Goal: Task Accomplishment & Management: Use online tool/utility

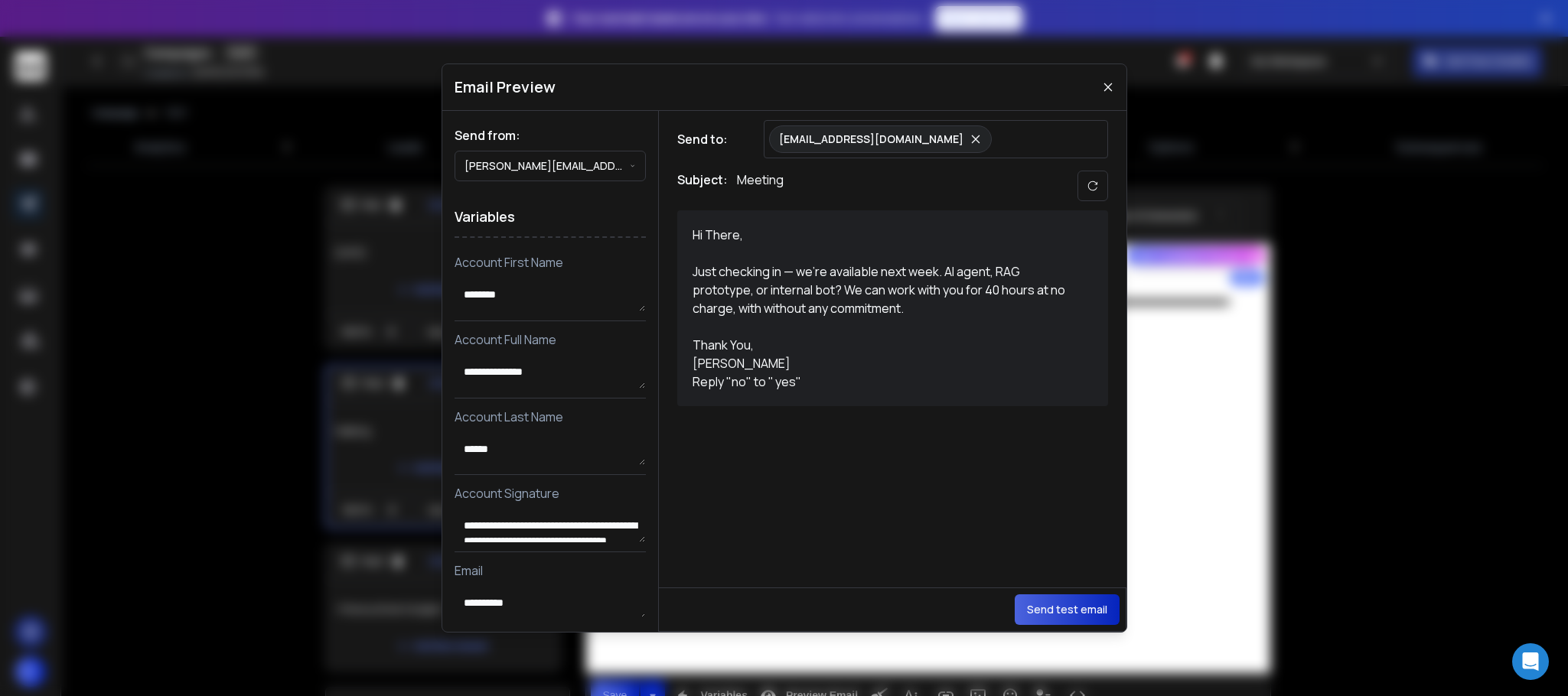
scroll to position [46, 0]
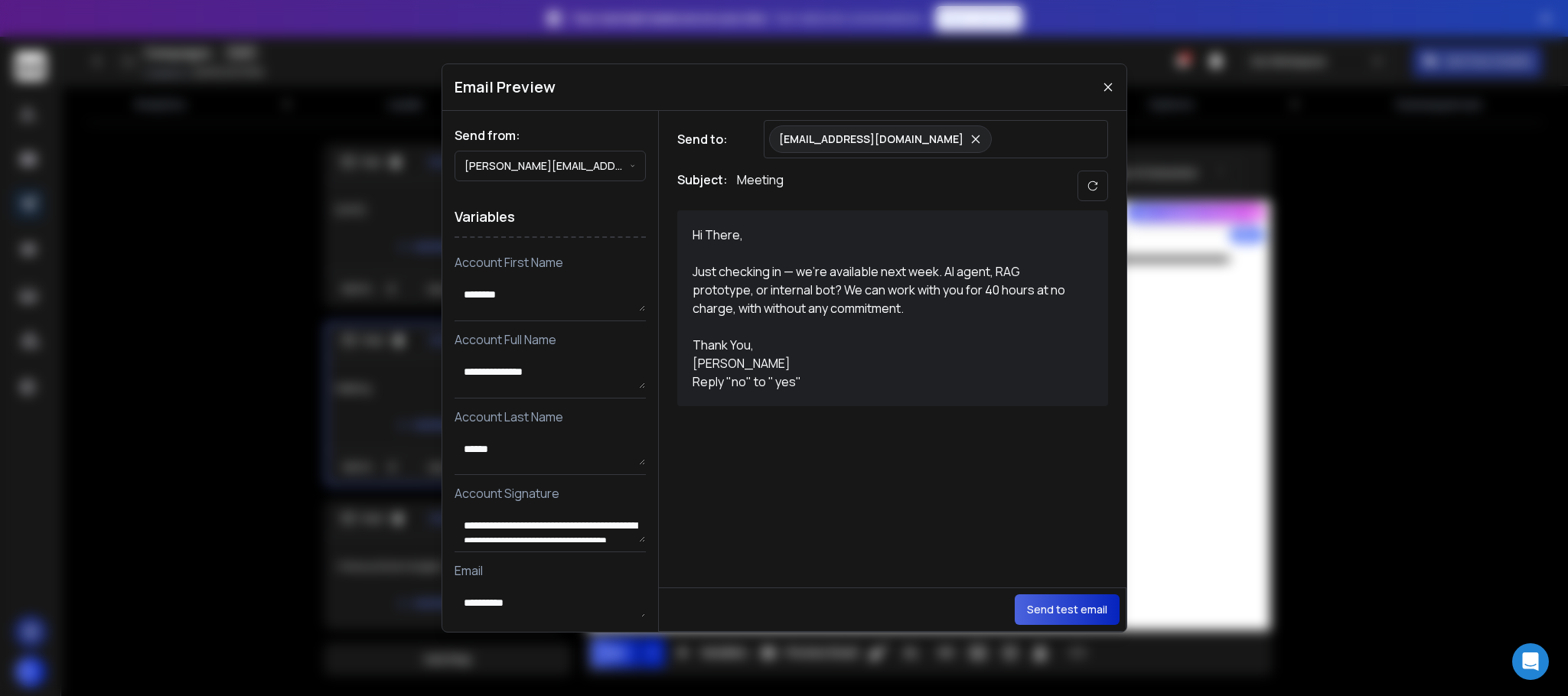
click at [970, 135] on icon at bounding box center [976, 139] width 12 height 12
click at [934, 135] on input at bounding box center [936, 139] width 334 height 28
click at [1061, 625] on div "Send test email" at bounding box center [893, 610] width 468 height 44
click at [1059, 614] on button "Send test email" at bounding box center [1067, 610] width 105 height 30
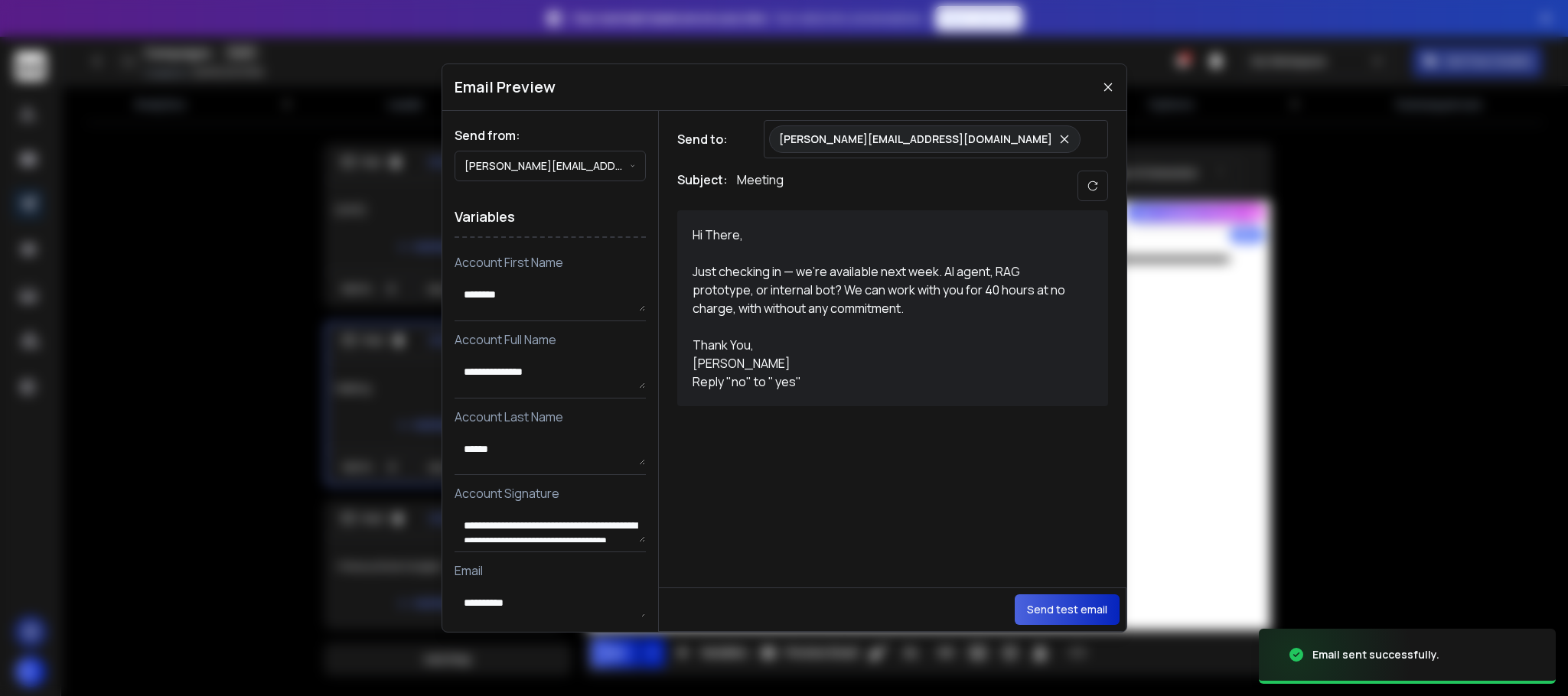
click at [1059, 139] on icon at bounding box center [1065, 139] width 12 height 12
click at [911, 139] on input at bounding box center [936, 139] width 334 height 28
click at [1095, 606] on button "Send test email" at bounding box center [1067, 610] width 105 height 30
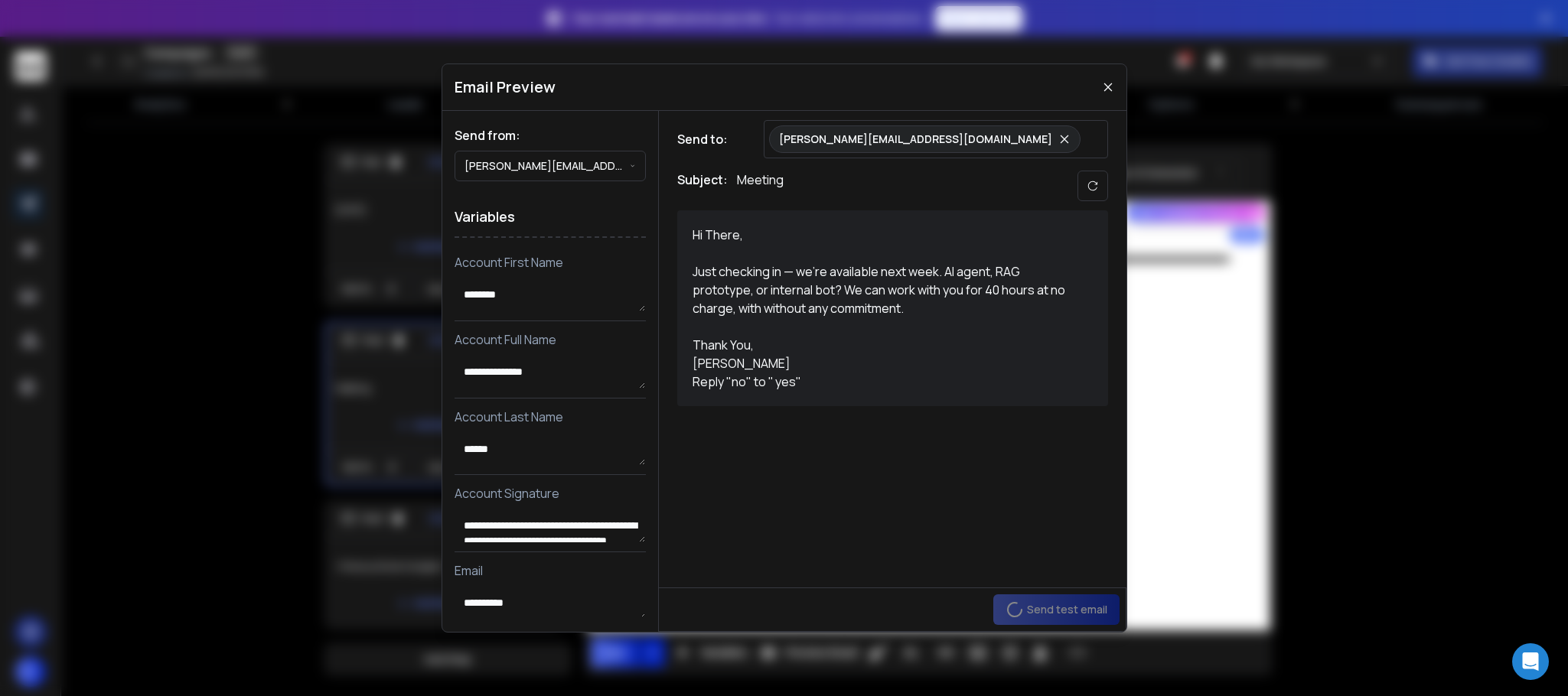
click at [919, 129] on div "[PERSON_NAME][EMAIL_ADDRESS][DOMAIN_NAME]" at bounding box center [925, 139] width 312 height 28
click at [1059, 135] on icon at bounding box center [1065, 139] width 12 height 12
click at [1087, 135] on input at bounding box center [1254, 139] width 334 height 28
click at [1068, 617] on div "Send test email" at bounding box center [893, 610] width 468 height 44
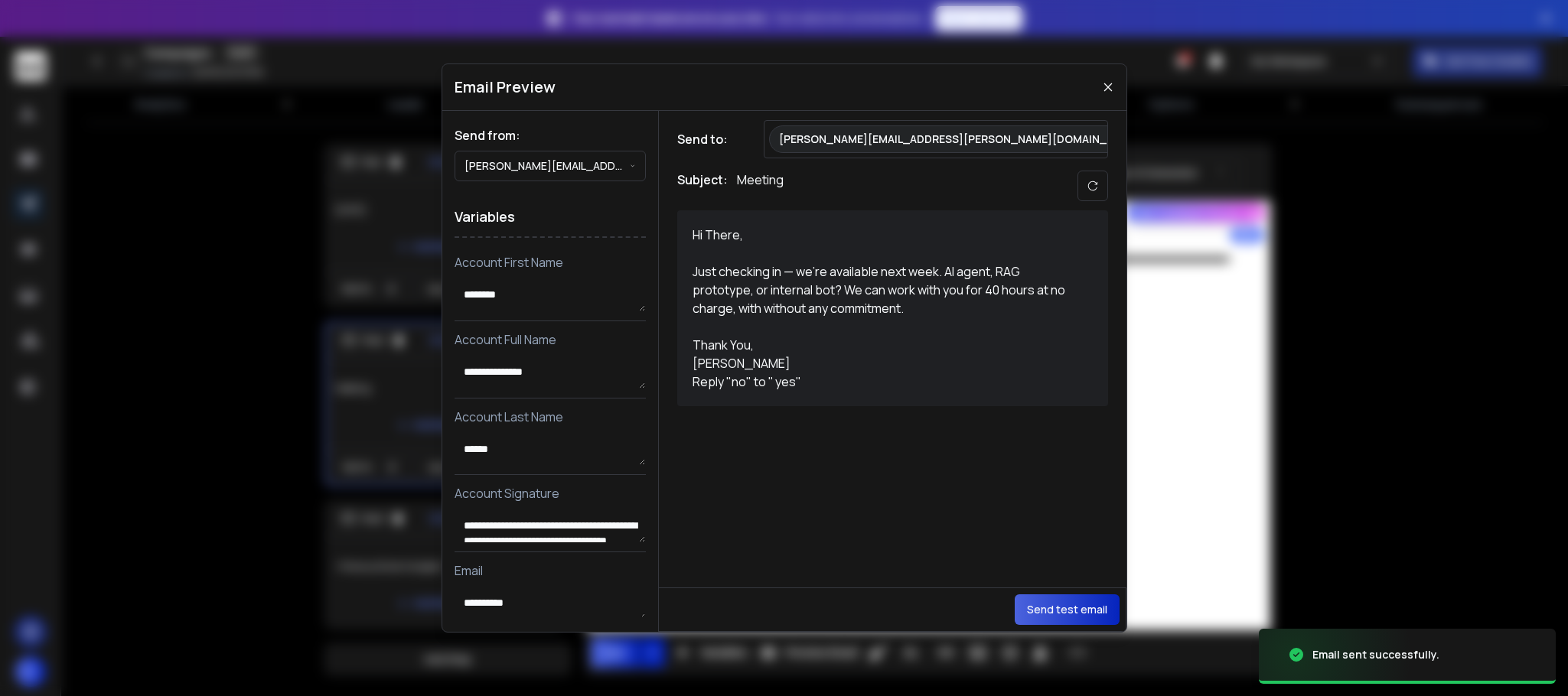
click at [1068, 617] on button "Send test email" at bounding box center [1067, 610] width 105 height 30
click at [1147, 135] on icon at bounding box center [1153, 139] width 12 height 12
drag, startPoint x: 1051, startPoint y: 599, endPoint x: 886, endPoint y: 602, distance: 165.0
click at [1051, 599] on button "Send test email" at bounding box center [1067, 610] width 105 height 30
click at [911, 147] on div "[PERSON_NAME][EMAIL_ADDRESS][DOMAIN_NAME]" at bounding box center [925, 139] width 312 height 28
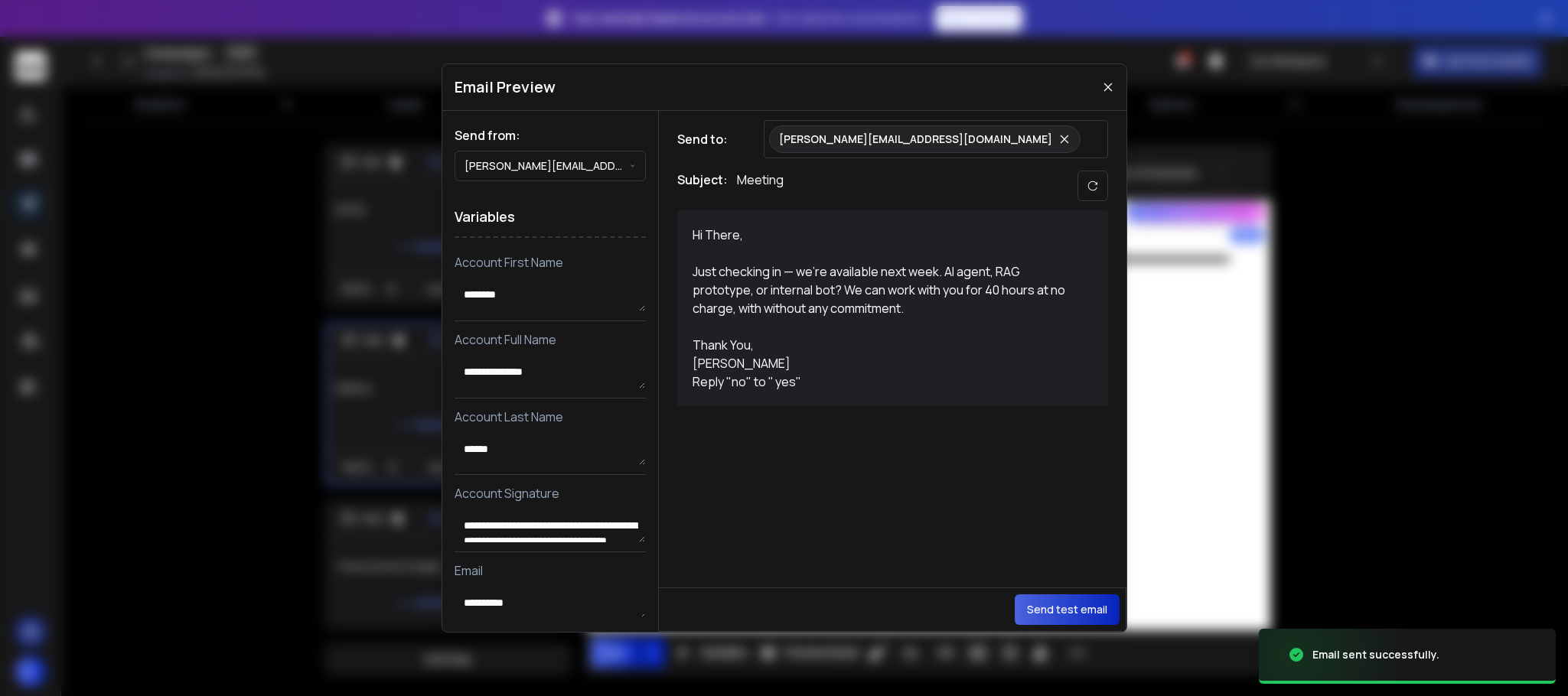
click at [1059, 143] on icon at bounding box center [1065, 139] width 12 height 12
click at [1087, 143] on input at bounding box center [1254, 139] width 334 height 28
click at [1107, 620] on button "Send test email" at bounding box center [1067, 610] width 105 height 30
click at [957, 131] on div "[PERSON_NAME][EMAIL_ADDRESS][DOMAIN_NAME]" at bounding box center [925, 139] width 312 height 28
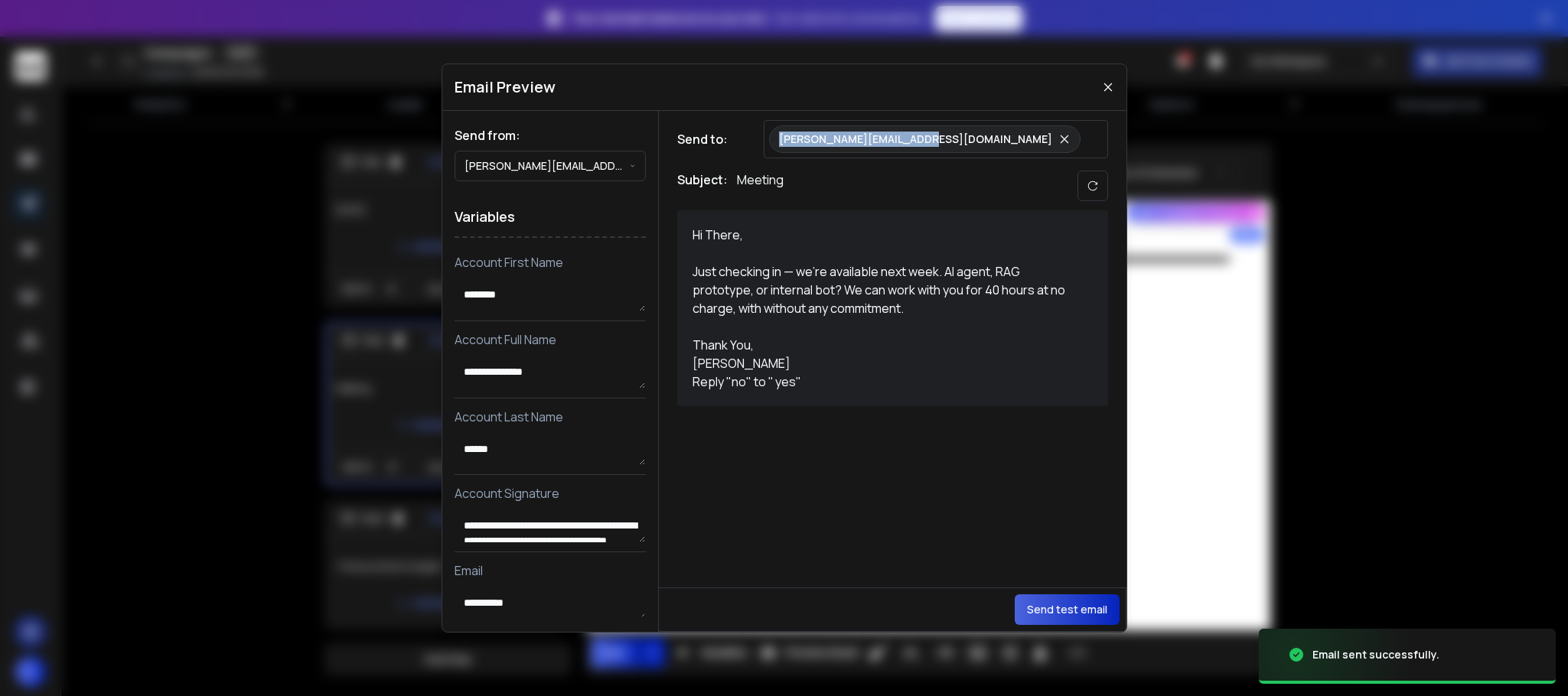
click at [956, 146] on div "[PERSON_NAME][EMAIL_ADDRESS][DOMAIN_NAME]" at bounding box center [925, 139] width 312 height 28
click at [1059, 143] on icon at bounding box center [1065, 139] width 12 height 12
click at [956, 143] on input at bounding box center [936, 139] width 334 height 28
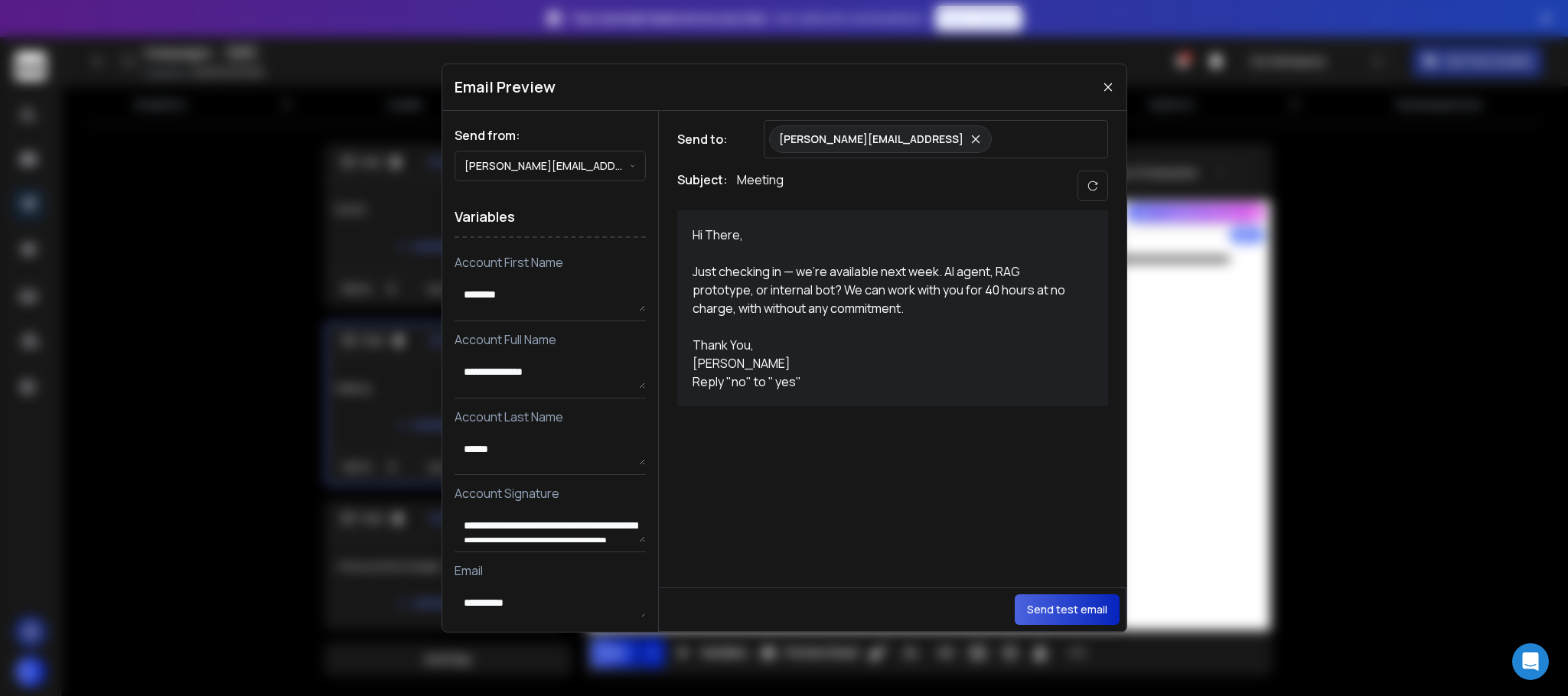
click at [1047, 599] on button "Send test email" at bounding box center [1067, 610] width 105 height 30
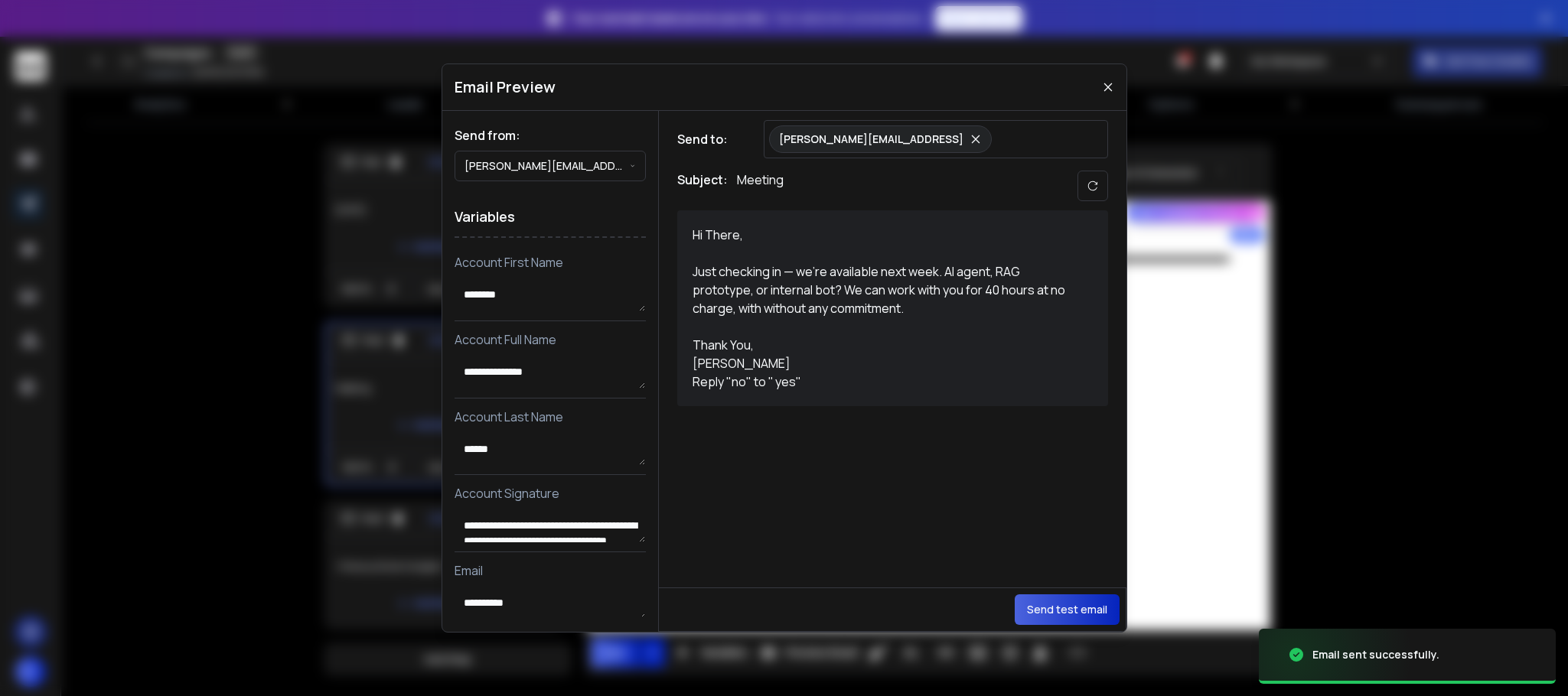
click at [970, 133] on icon at bounding box center [976, 139] width 12 height 12
drag, startPoint x: 898, startPoint y: 133, endPoint x: 898, endPoint y: 147, distance: 14.0
click at [898, 134] on input at bounding box center [936, 139] width 334 height 28
click at [1095, 605] on button "Send test email" at bounding box center [1067, 610] width 105 height 30
click at [1059, 141] on icon at bounding box center [1065, 139] width 12 height 12
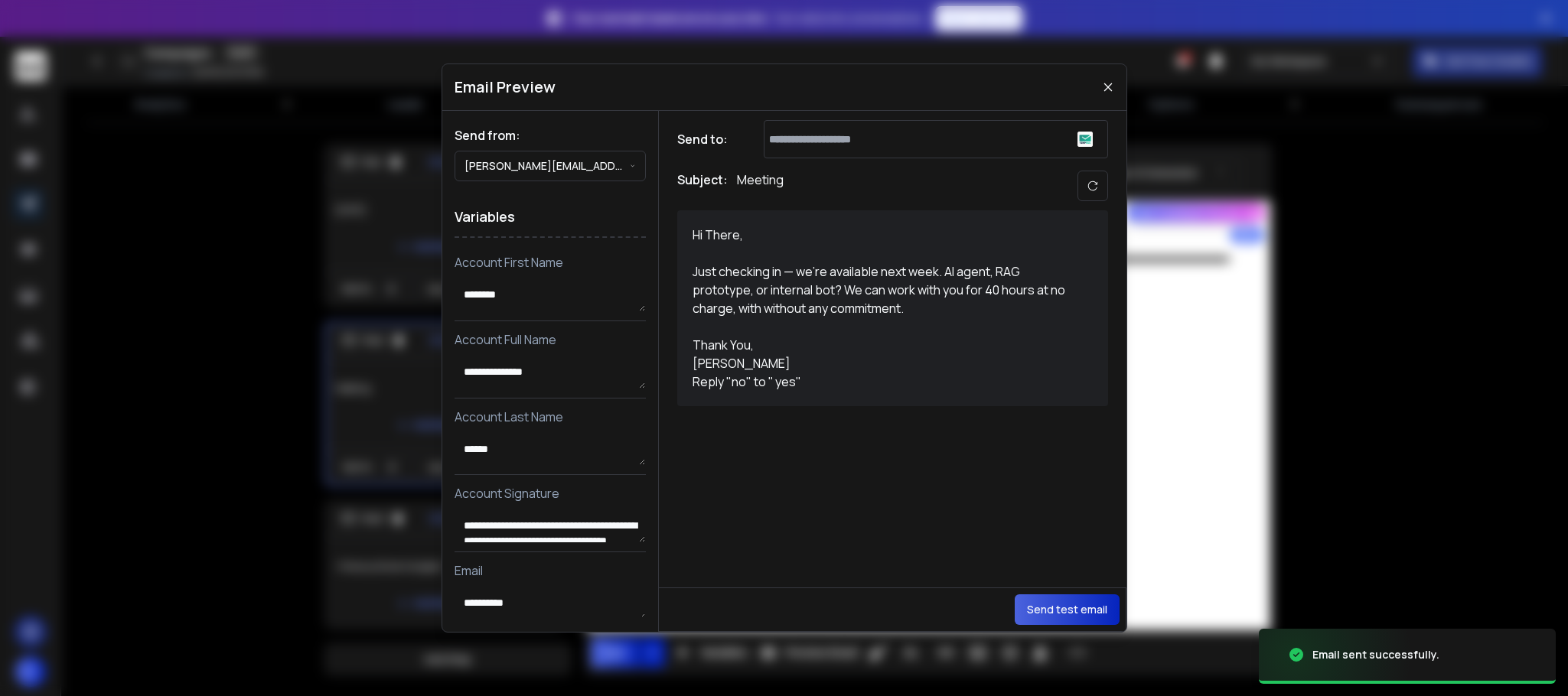
click at [956, 141] on input at bounding box center [936, 139] width 334 height 28
click at [1034, 609] on button "Send test email" at bounding box center [1067, 610] width 105 height 30
click at [1059, 138] on icon at bounding box center [1065, 139] width 12 height 12
click at [922, 138] on input at bounding box center [936, 139] width 334 height 28
click at [1059, 608] on button "Send test email" at bounding box center [1067, 610] width 105 height 30
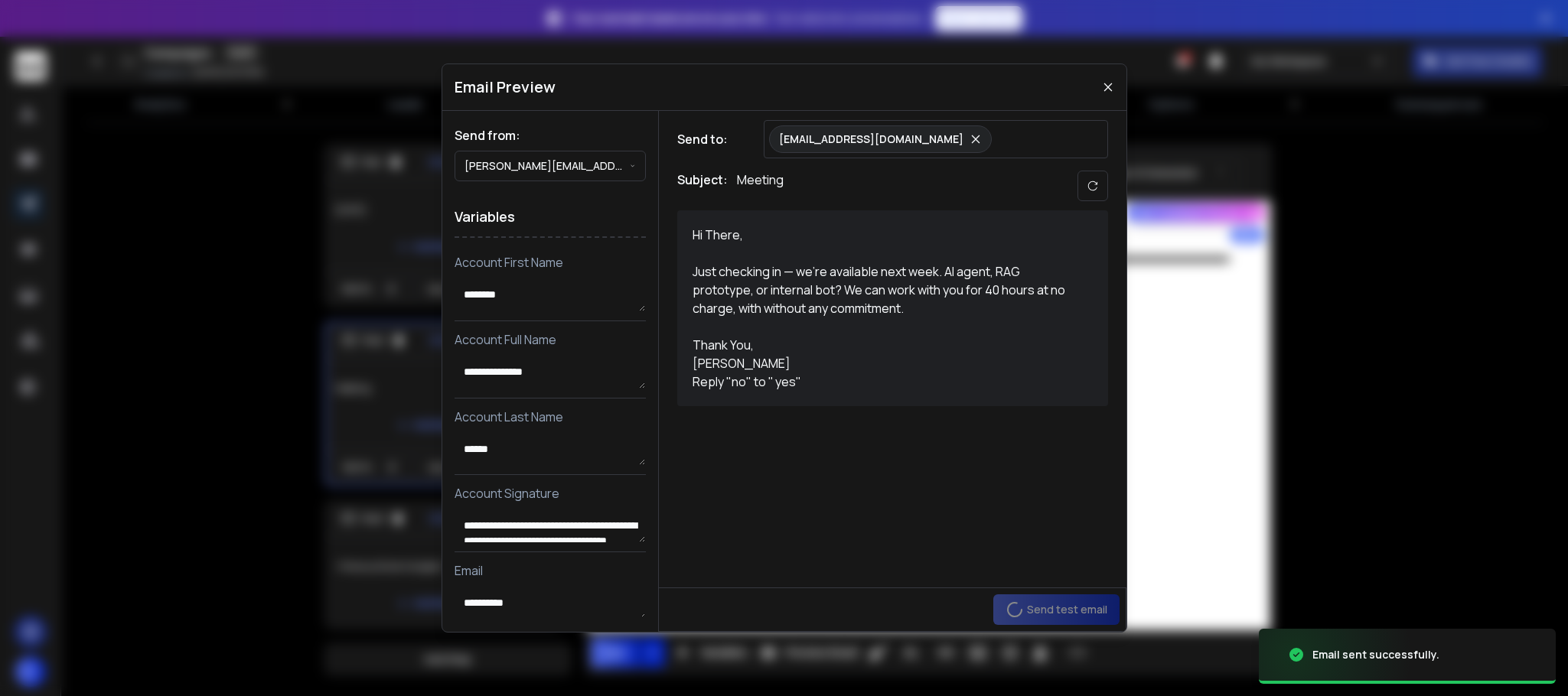
click at [970, 141] on icon at bounding box center [976, 139] width 12 height 12
click at [879, 141] on input at bounding box center [936, 139] width 334 height 28
click at [1031, 608] on button "Send test email" at bounding box center [1067, 610] width 105 height 30
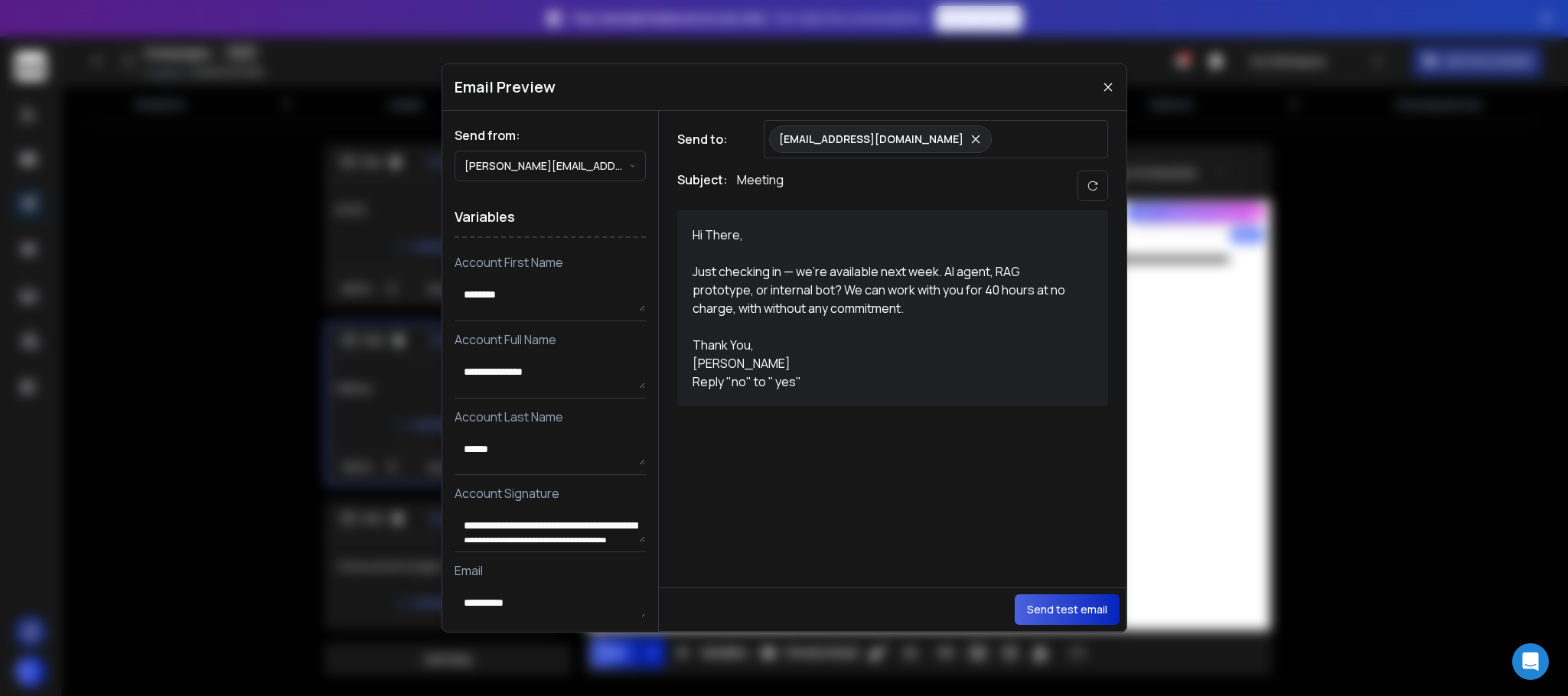
click at [970, 142] on icon at bounding box center [976, 139] width 12 height 12
click at [1067, 624] on button "Send test email" at bounding box center [1067, 610] width 105 height 30
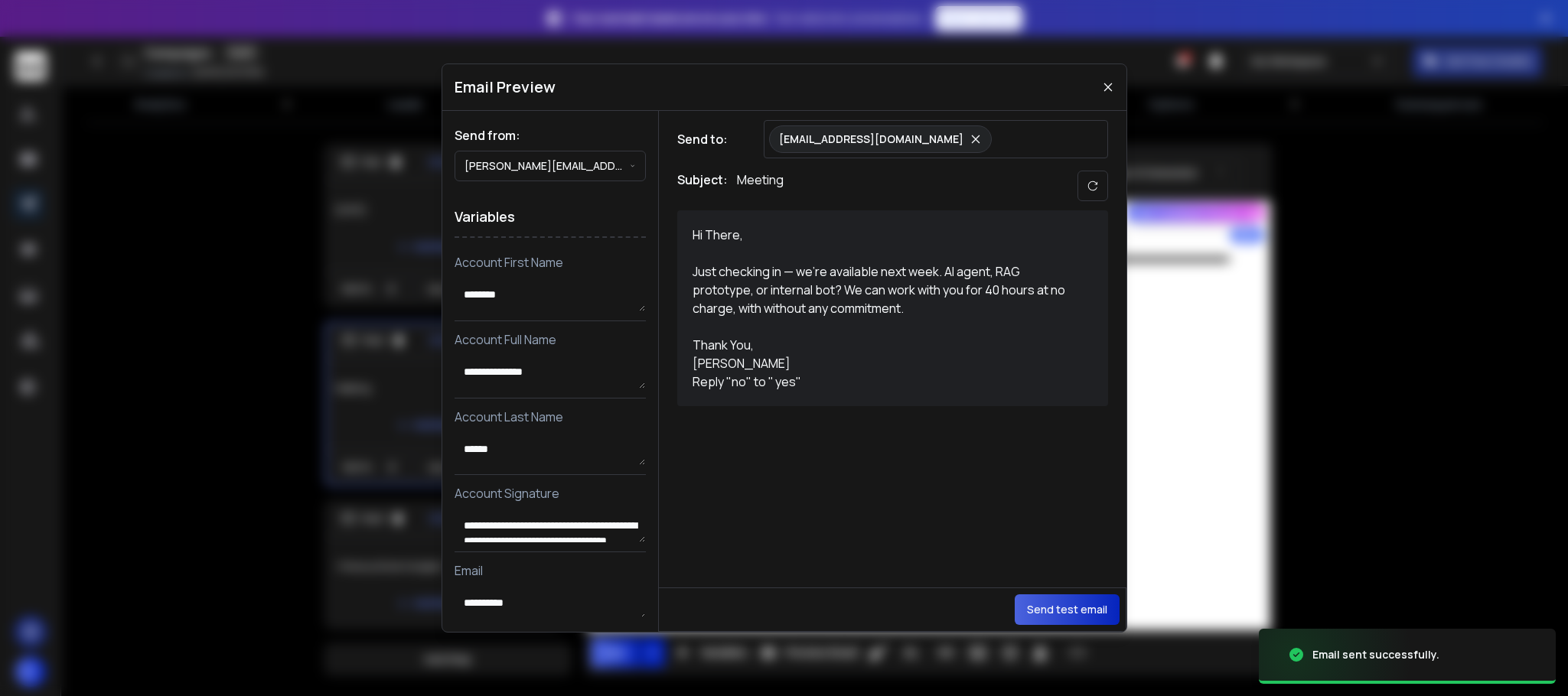
click at [970, 145] on icon at bounding box center [976, 139] width 12 height 12
drag, startPoint x: 1052, startPoint y: 588, endPoint x: 1054, endPoint y: 606, distance: 18.1
click at [1054, 591] on div "Send test email" at bounding box center [893, 610] width 468 height 44
click at [1054, 606] on button "Send test email" at bounding box center [1067, 610] width 105 height 30
click at [1059, 142] on icon at bounding box center [1065, 139] width 12 height 12
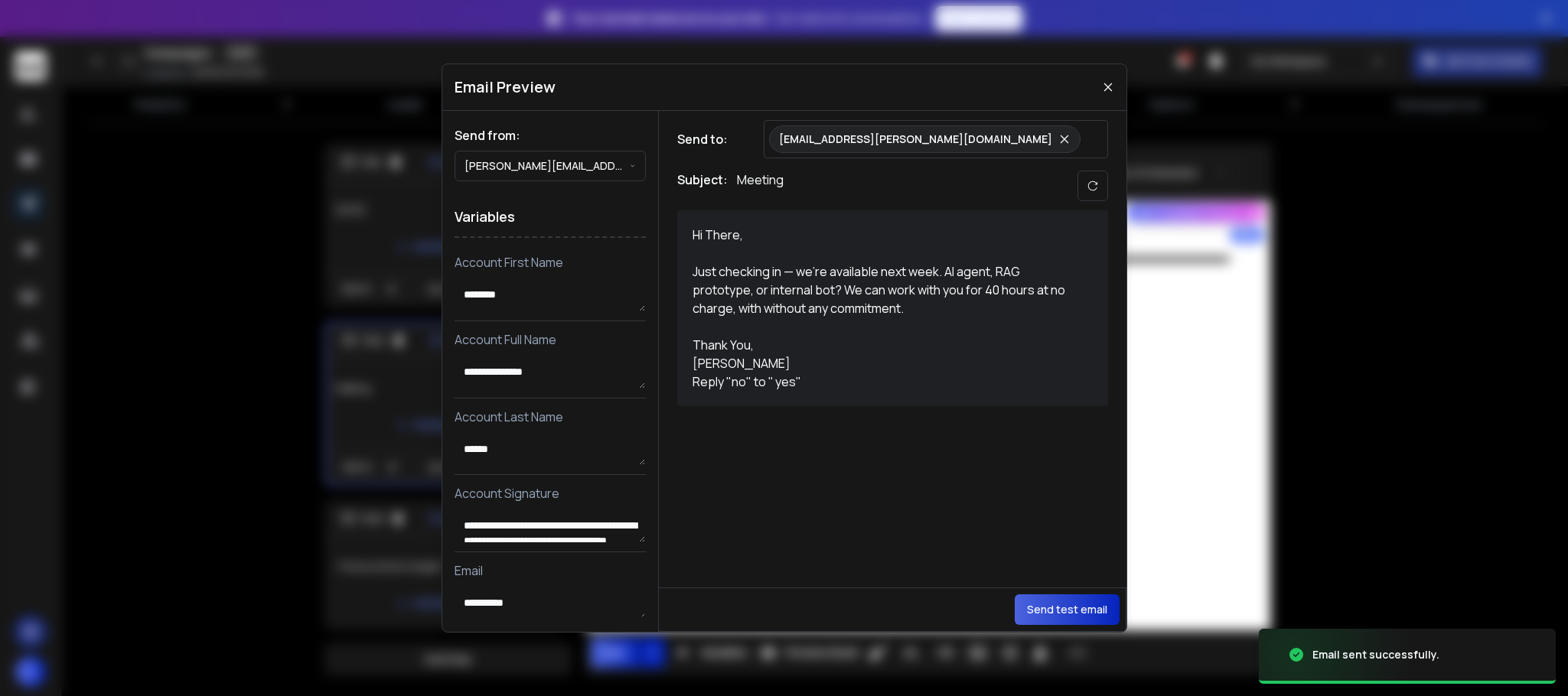
click at [1087, 142] on input at bounding box center [1254, 139] width 334 height 28
click at [1079, 610] on button "Send test email" at bounding box center [1067, 610] width 105 height 30
click at [1059, 134] on icon at bounding box center [1065, 139] width 12 height 12
click at [931, 134] on input at bounding box center [936, 139] width 334 height 28
click at [1057, 609] on button "Send test email" at bounding box center [1067, 610] width 105 height 30
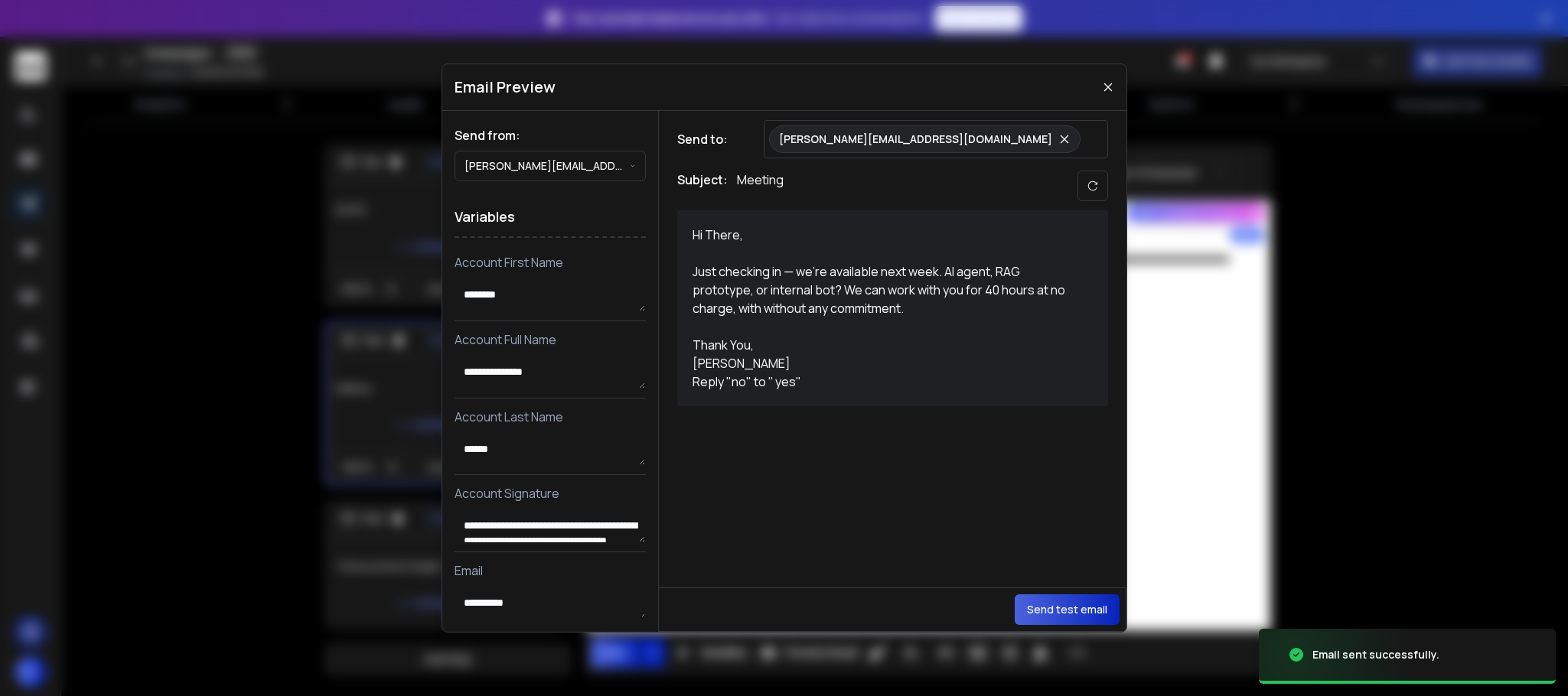
click at [931, 131] on div "[PERSON_NAME][EMAIL_ADDRESS][DOMAIN_NAME]" at bounding box center [925, 139] width 312 height 28
click at [925, 141] on div "[PERSON_NAME][EMAIL_ADDRESS][DOMAIN_NAME]" at bounding box center [925, 139] width 312 height 28
click at [1059, 139] on icon at bounding box center [1065, 139] width 12 height 12
click at [933, 139] on input at bounding box center [936, 139] width 334 height 28
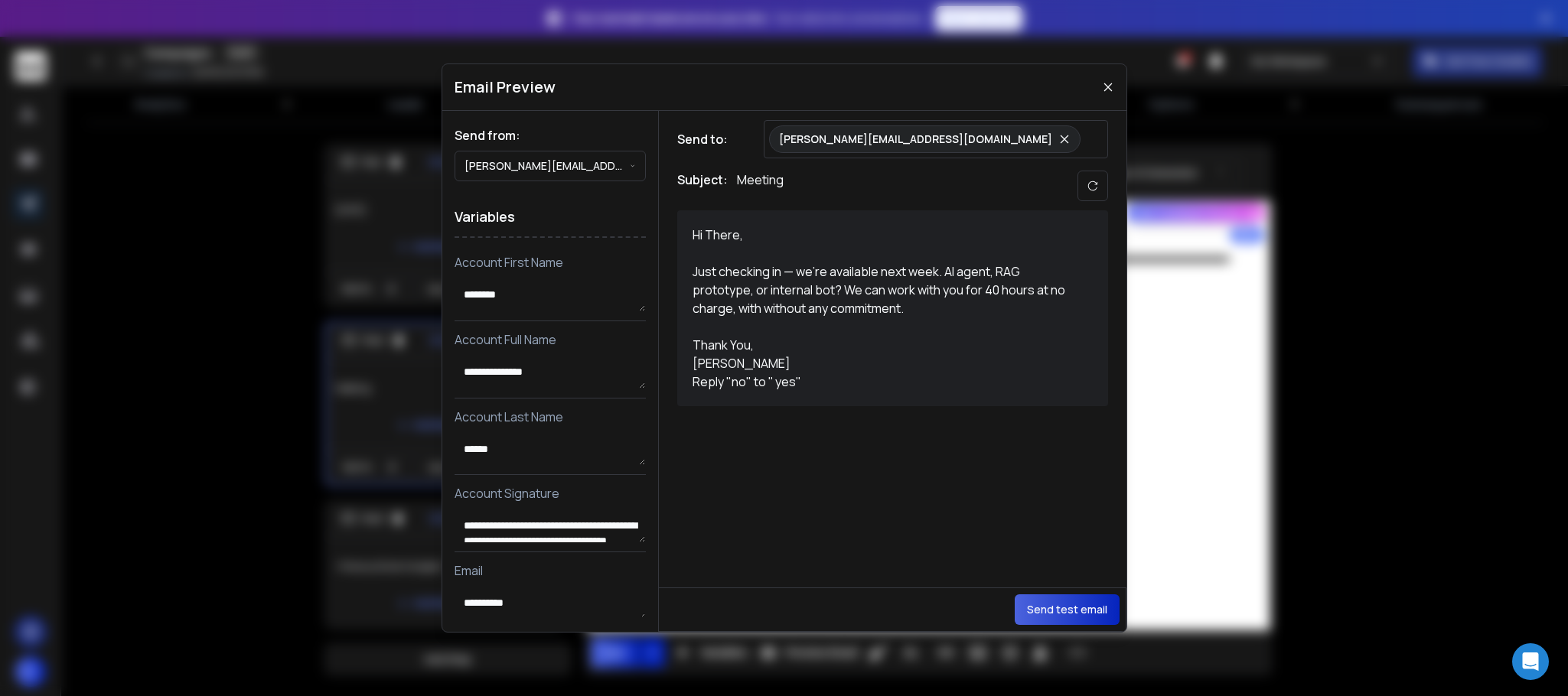
click at [1050, 597] on button "Send test email" at bounding box center [1067, 610] width 105 height 30
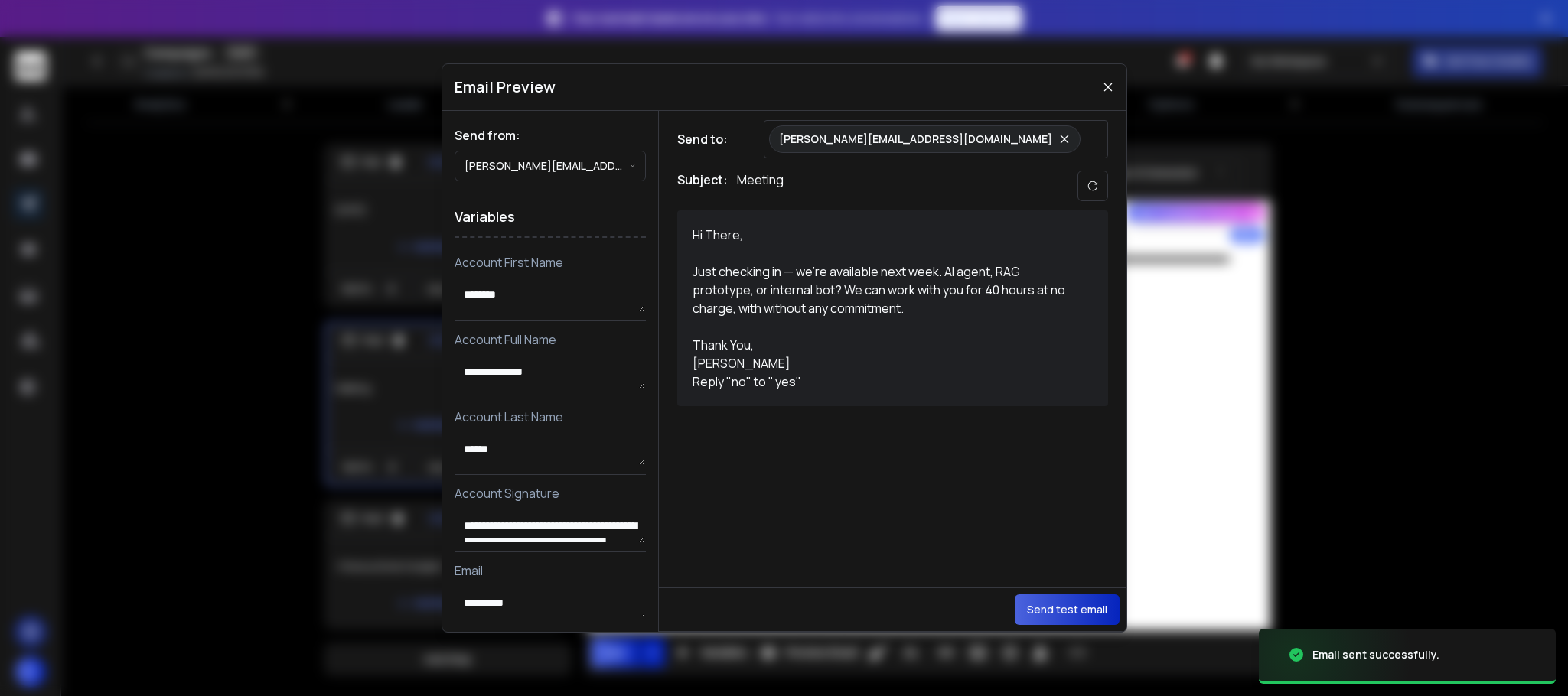
click at [1060, 136] on icon at bounding box center [1064, 139] width 8 height 8
click at [908, 136] on input at bounding box center [936, 139] width 334 height 28
click at [1091, 624] on button "Send test email" at bounding box center [1067, 610] width 105 height 30
click at [1147, 136] on icon at bounding box center [1153, 139] width 12 height 12
click at [973, 136] on input at bounding box center [936, 139] width 334 height 28
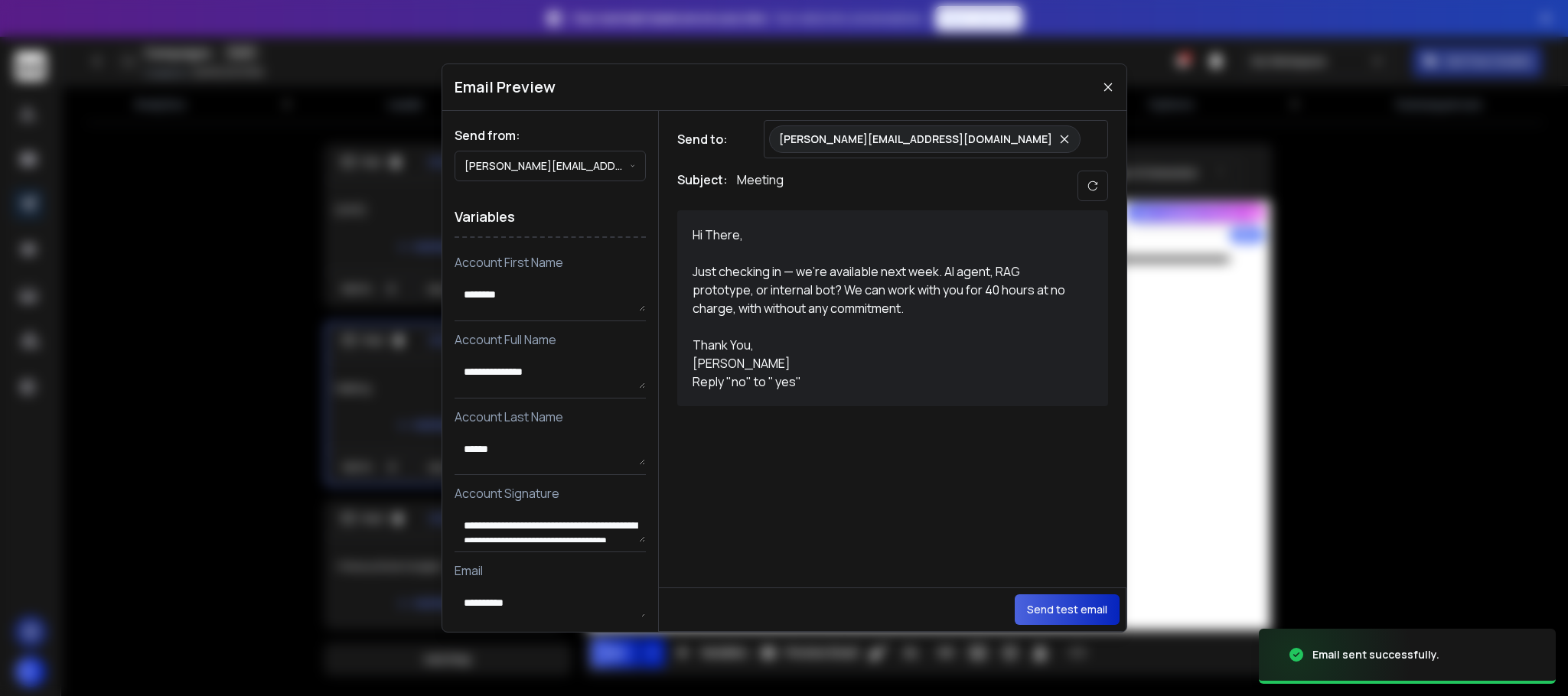
click at [1048, 621] on button "Send test email" at bounding box center [1067, 610] width 105 height 30
click at [1059, 140] on icon at bounding box center [1065, 139] width 12 height 12
click at [1087, 141] on input at bounding box center [1254, 139] width 334 height 28
click at [1047, 592] on div "Send test email" at bounding box center [893, 610] width 468 height 44
click at [1059, 140] on icon at bounding box center [1065, 139] width 12 height 12
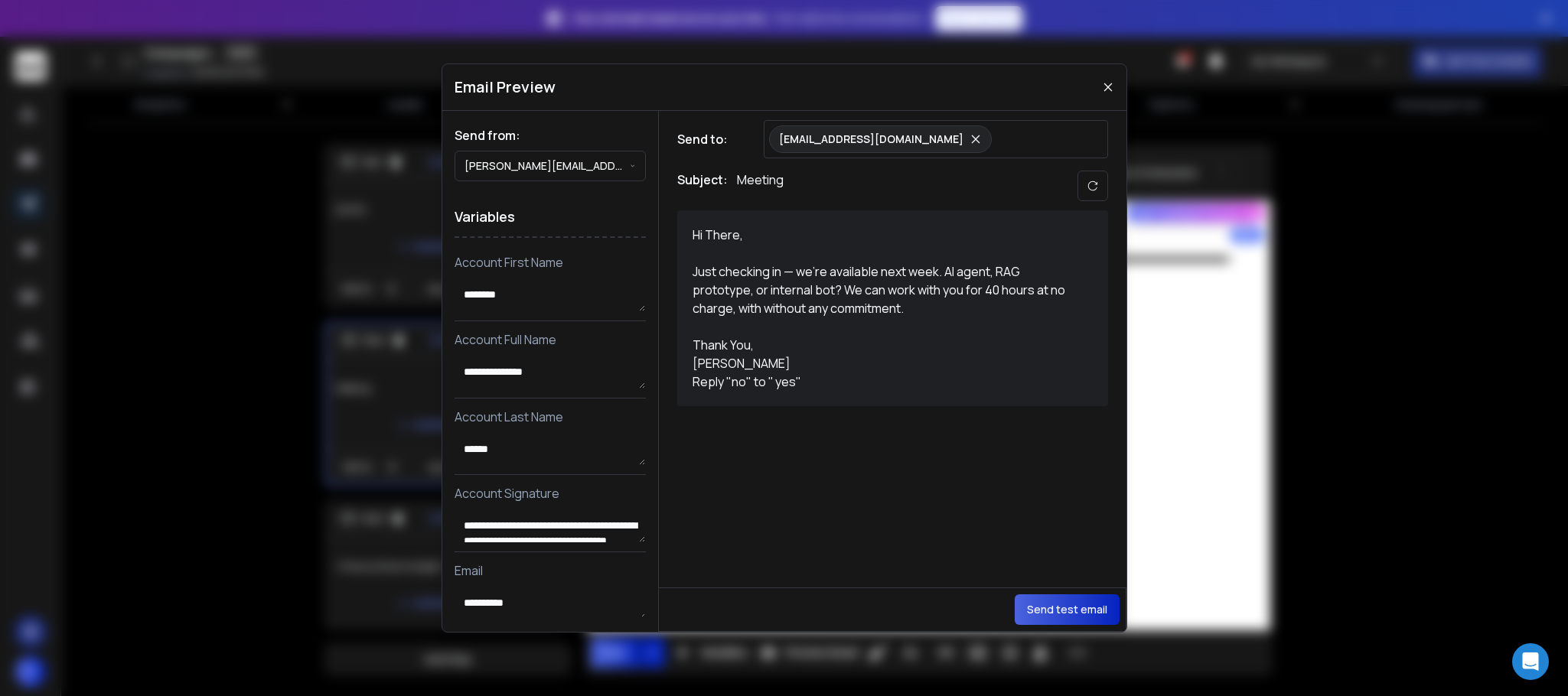
click at [970, 139] on icon at bounding box center [976, 139] width 12 height 12
click at [926, 139] on input at bounding box center [936, 139] width 334 height 28
click at [1079, 621] on button "Send test email" at bounding box center [1067, 610] width 105 height 30
